Goal: Communication & Community: Answer question/provide support

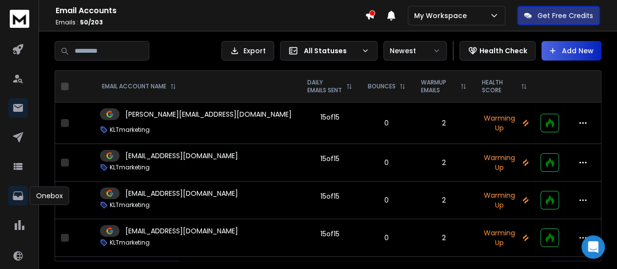
click at [18, 190] on icon at bounding box center [18, 196] width 12 height 12
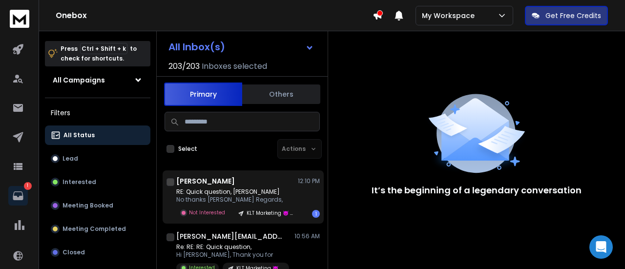
click at [261, 188] on p "RE: Quick question, [PERSON_NAME]" at bounding box center [234, 192] width 117 height 8
click at [286, 191] on p "RE: Quick question, [PERSON_NAME]" at bounding box center [234, 192] width 117 height 8
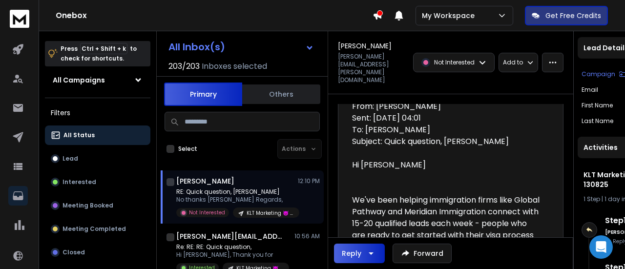
scroll to position [195, 0]
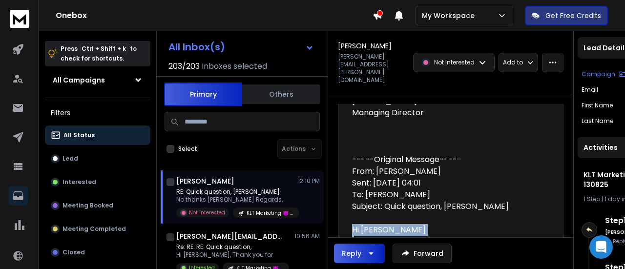
drag, startPoint x: 349, startPoint y: 191, endPoint x: 516, endPoint y: 291, distance: 194.8
click at [516, 268] on html "Get only verified leads with our AI-powered Lead Finder, starting at $22/mo Try…" at bounding box center [312, 134] width 625 height 269
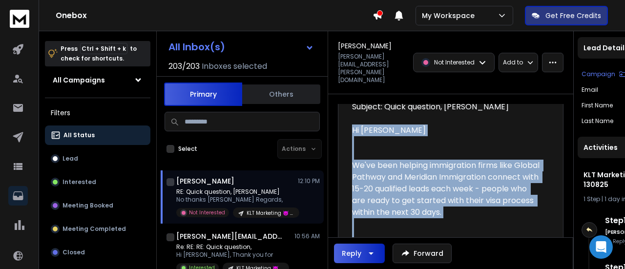
scroll to position [285, 0]
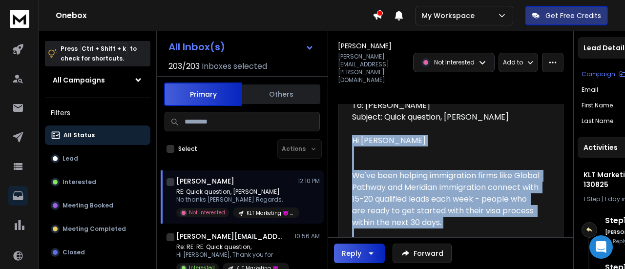
drag, startPoint x: 400, startPoint y: 173, endPoint x: 345, endPoint y: 101, distance: 90.9
click at [345, 101] on div "RE: Quick question, [PERSON_NAME] [DATE] : 12:10 pm Reply Forward from: [PERSON…" at bounding box center [450, 175] width 225 height 665
copy div "Hi [PERSON_NAME] We've been helping immigration firms like Global Pathway and M…"
click at [459, 188] on div "No thanks [PERSON_NAME] Regards, [PERSON_NAME] Managing Director -----Original …" at bounding box center [450, 220] width 197 height 547
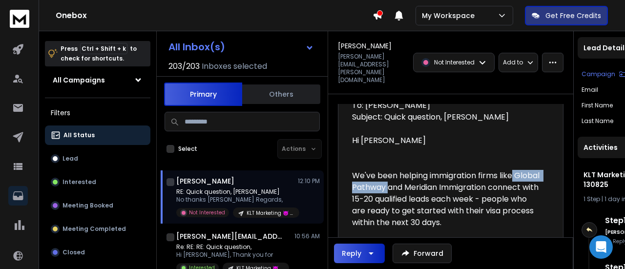
drag, startPoint x: 515, startPoint y: 136, endPoint x: 387, endPoint y: 153, distance: 129.5
click at [387, 153] on div "No thanks [PERSON_NAME] Regards, [PERSON_NAME] Managing Director -----Original …" at bounding box center [450, 220] width 197 height 547
copy div "Global Pathway"
click at [267, 197] on p "No thanks [PERSON_NAME] Regards," at bounding box center [234, 200] width 117 height 8
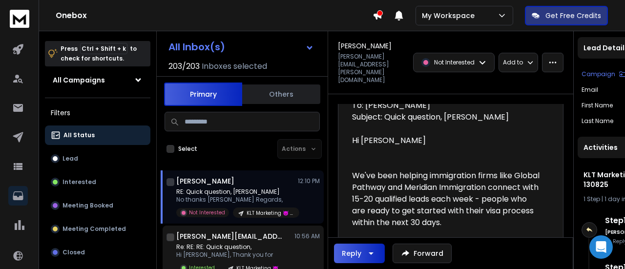
click at [283, 251] on p "Hi [PERSON_NAME], Thank you for" at bounding box center [232, 255] width 113 height 8
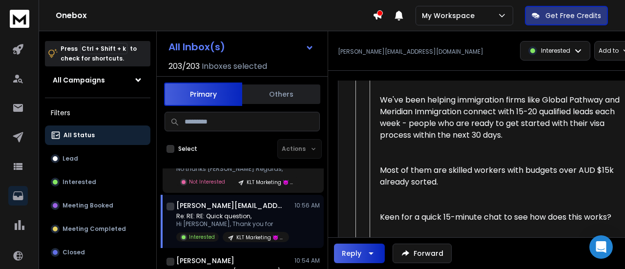
scroll to position [0, 0]
